Goal: Task Accomplishment & Management: Use online tool/utility

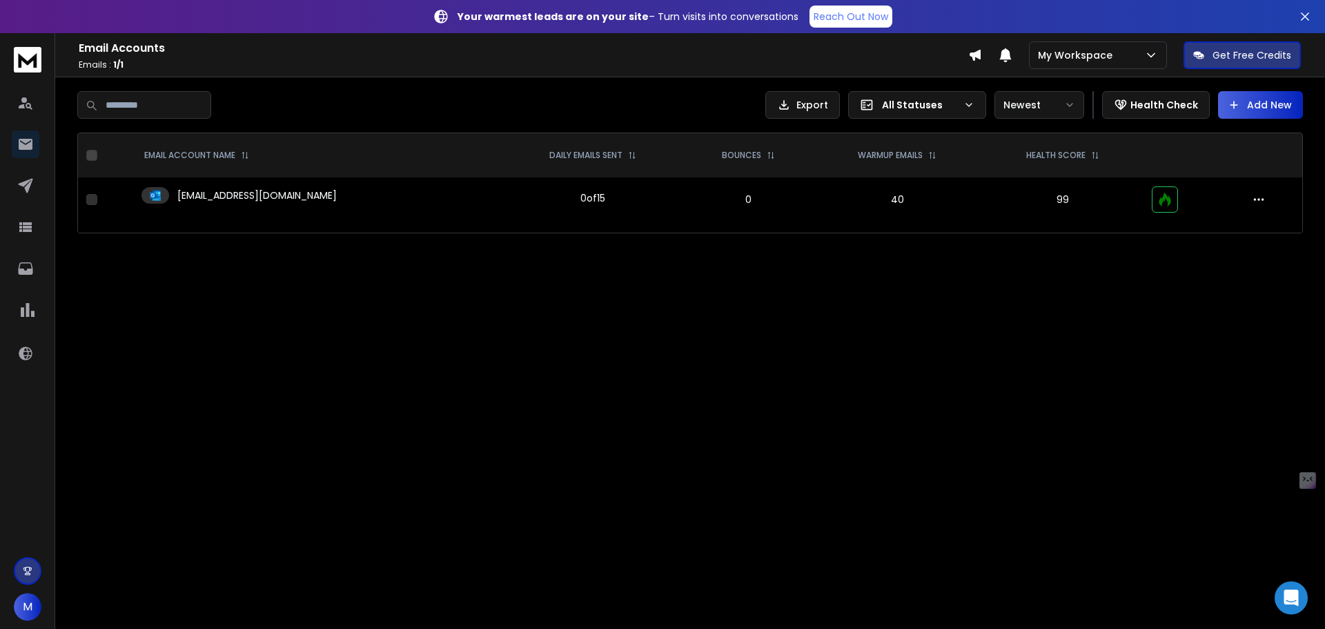
click at [300, 197] on p "[EMAIL_ADDRESS][DOMAIN_NAME]" at bounding box center [256, 195] width 159 height 14
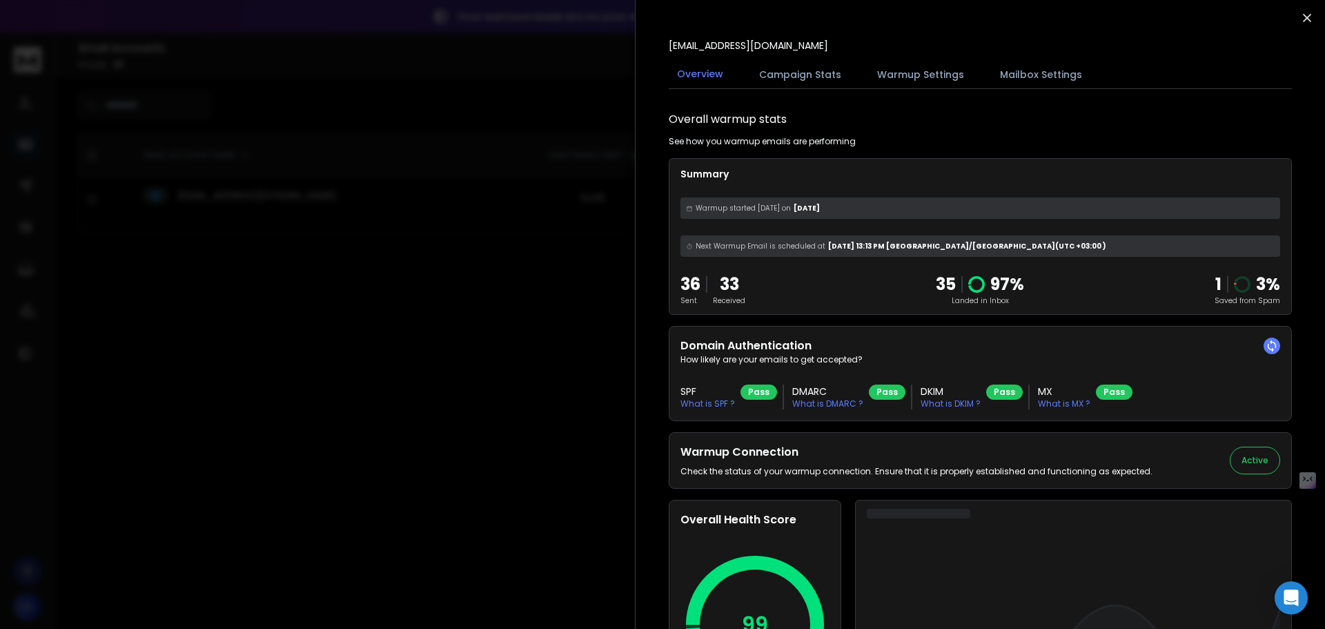
click at [1304, 14] on icon "button" at bounding box center [1307, 18] width 14 height 14
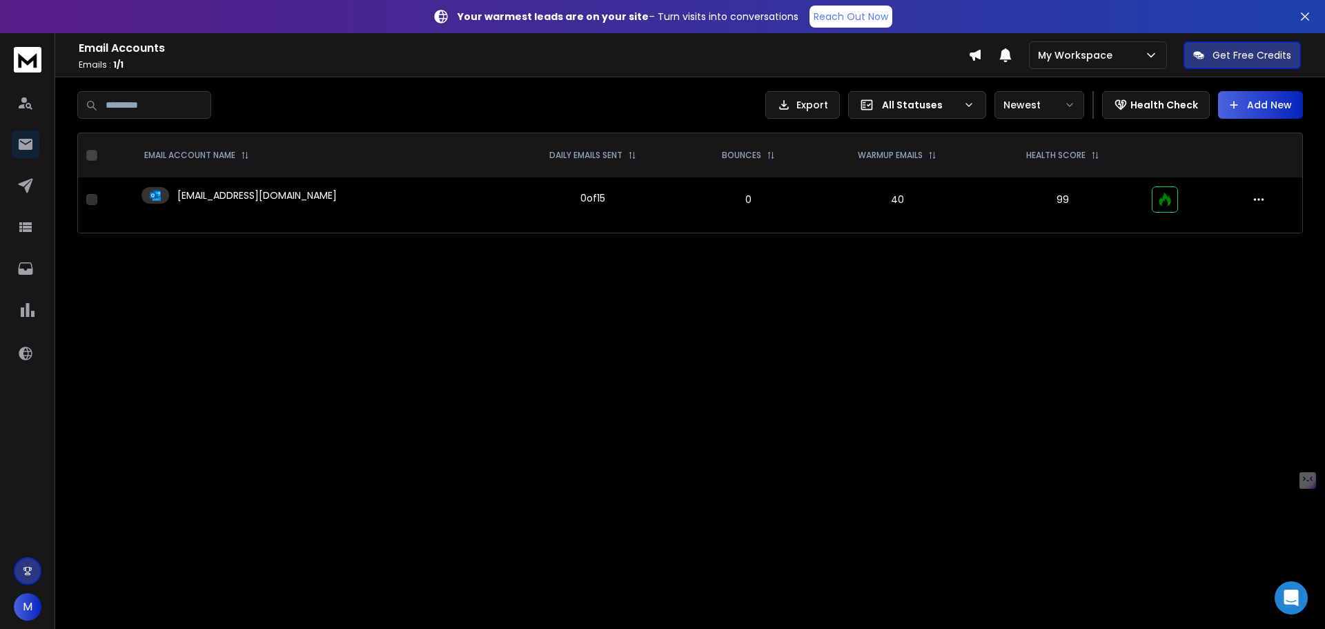
click at [542, 411] on div "Your warmest leads are on your site – Turn visits into conversations Reach Out …" at bounding box center [662, 314] width 1325 height 629
click at [1269, 105] on button "Add New" at bounding box center [1260, 105] width 85 height 28
click at [1266, 101] on button "Add New" at bounding box center [1260, 105] width 85 height 28
click at [1245, 104] on button "Add New" at bounding box center [1260, 105] width 85 height 28
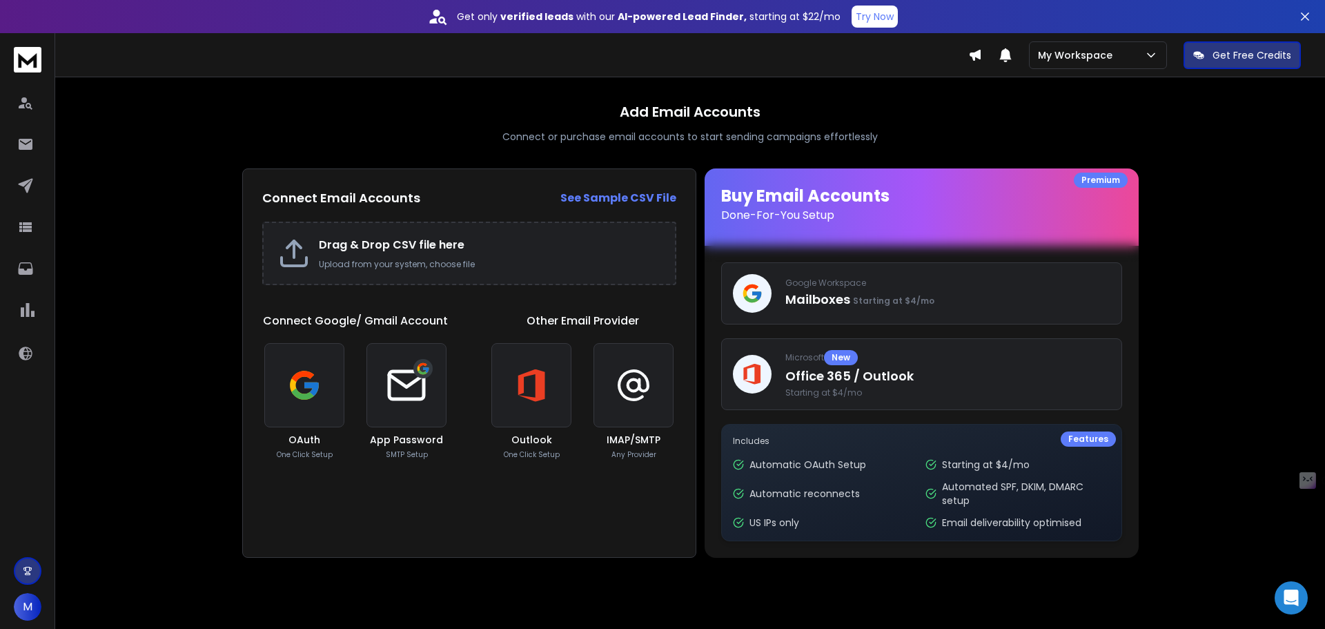
click at [1084, 440] on div "Features" at bounding box center [1088, 438] width 55 height 15
click at [1107, 184] on div "Premium" at bounding box center [1101, 180] width 54 height 15
click at [23, 63] on img at bounding box center [28, 60] width 28 height 26
